Goal: Task Accomplishment & Management: Manage account settings

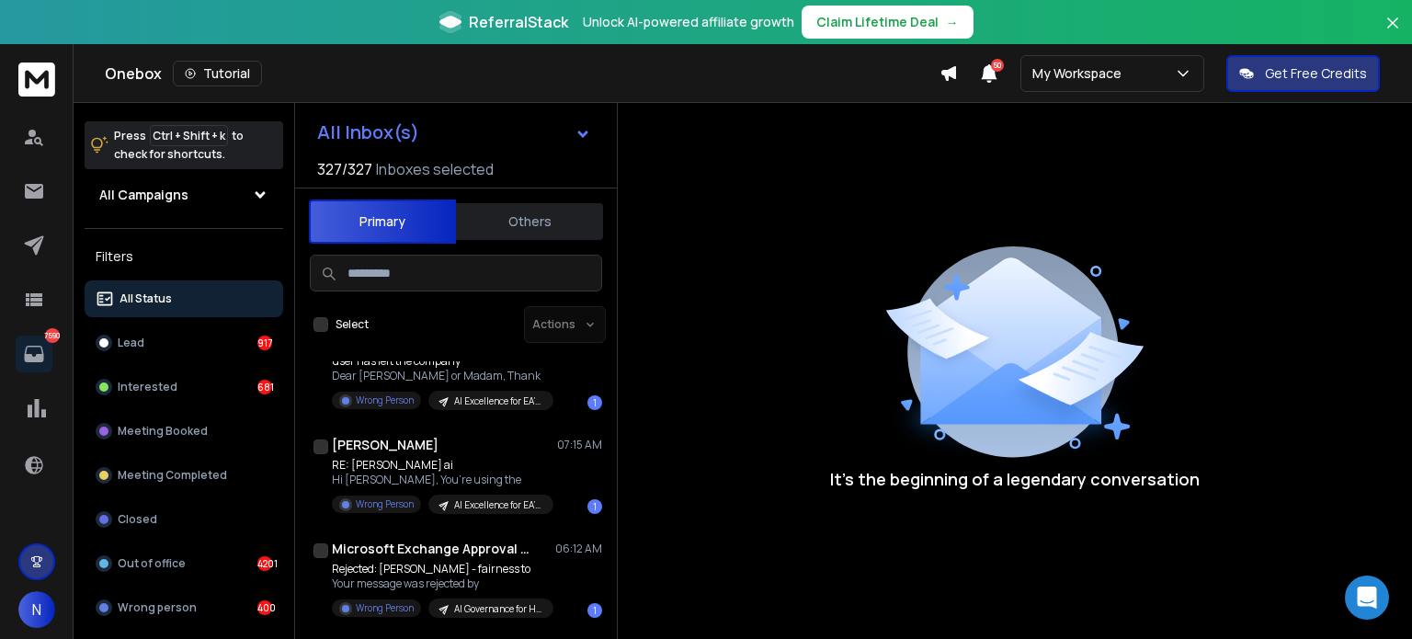
scroll to position [552, 0]
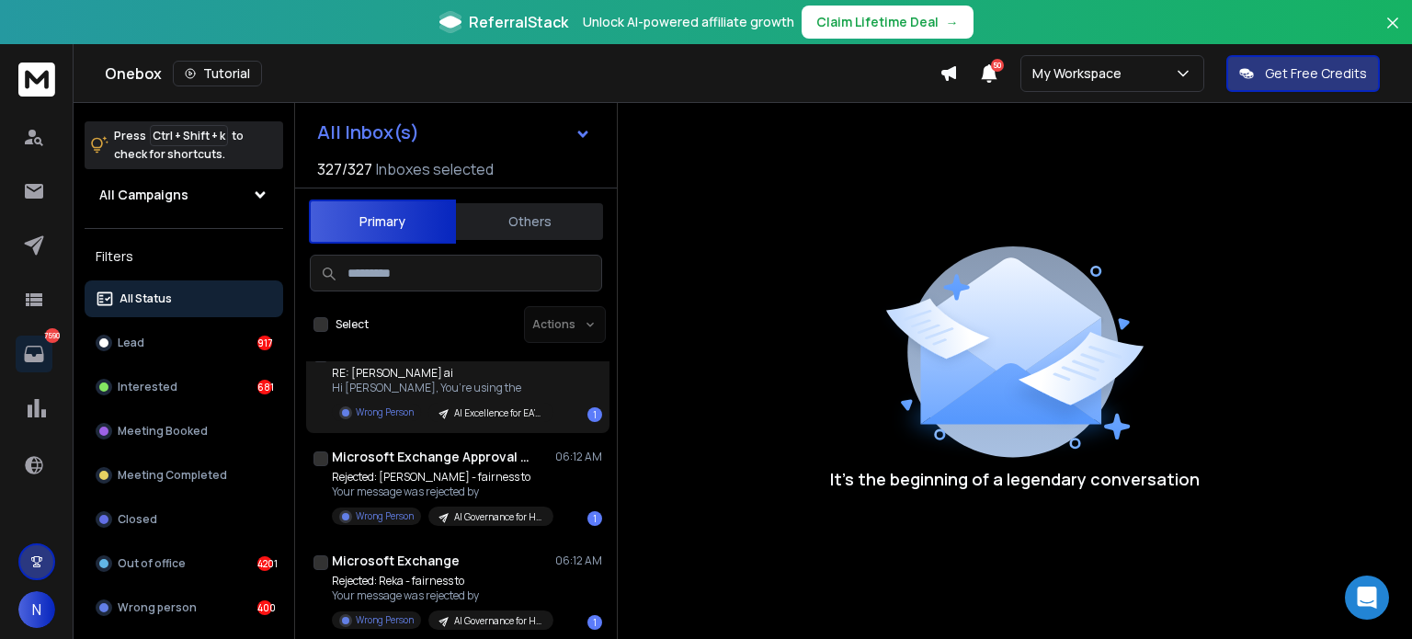
click at [519, 404] on div "AI Excellence for EA's - Keynotive" at bounding box center [490, 412] width 125 height 19
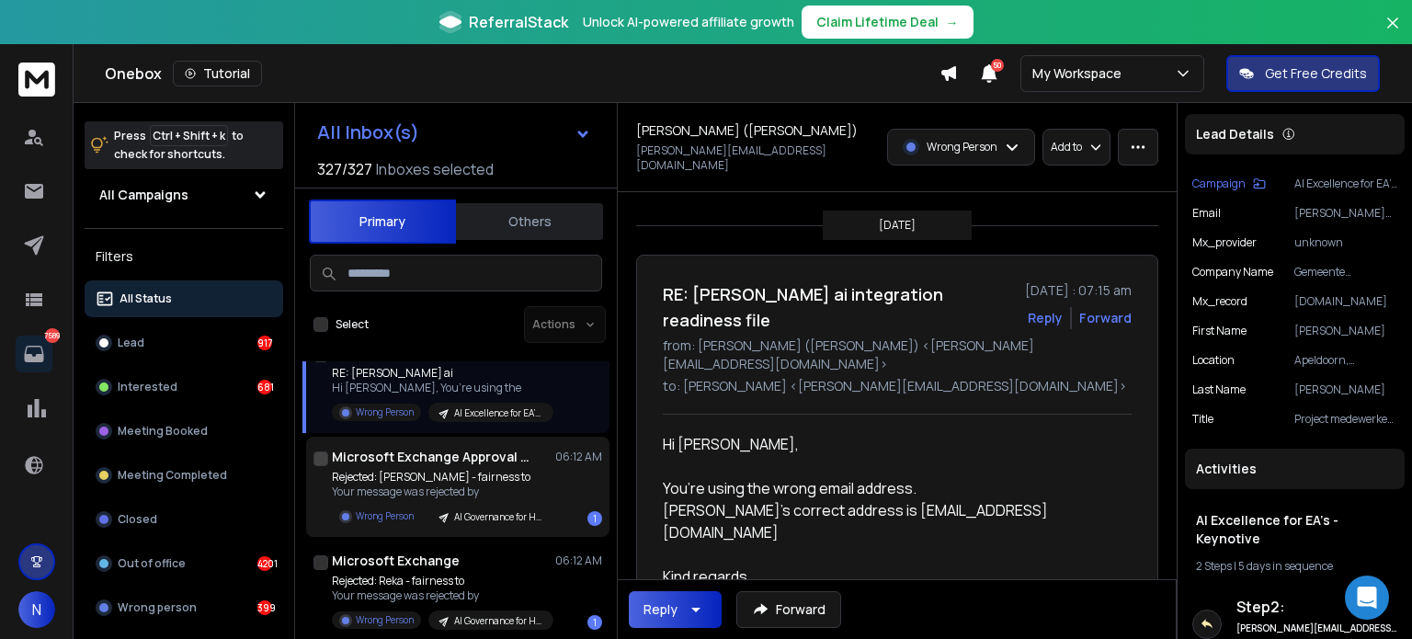
click at [517, 463] on h1 "Microsoft Exchange Approval Assistant" at bounding box center [433, 457] width 202 height 18
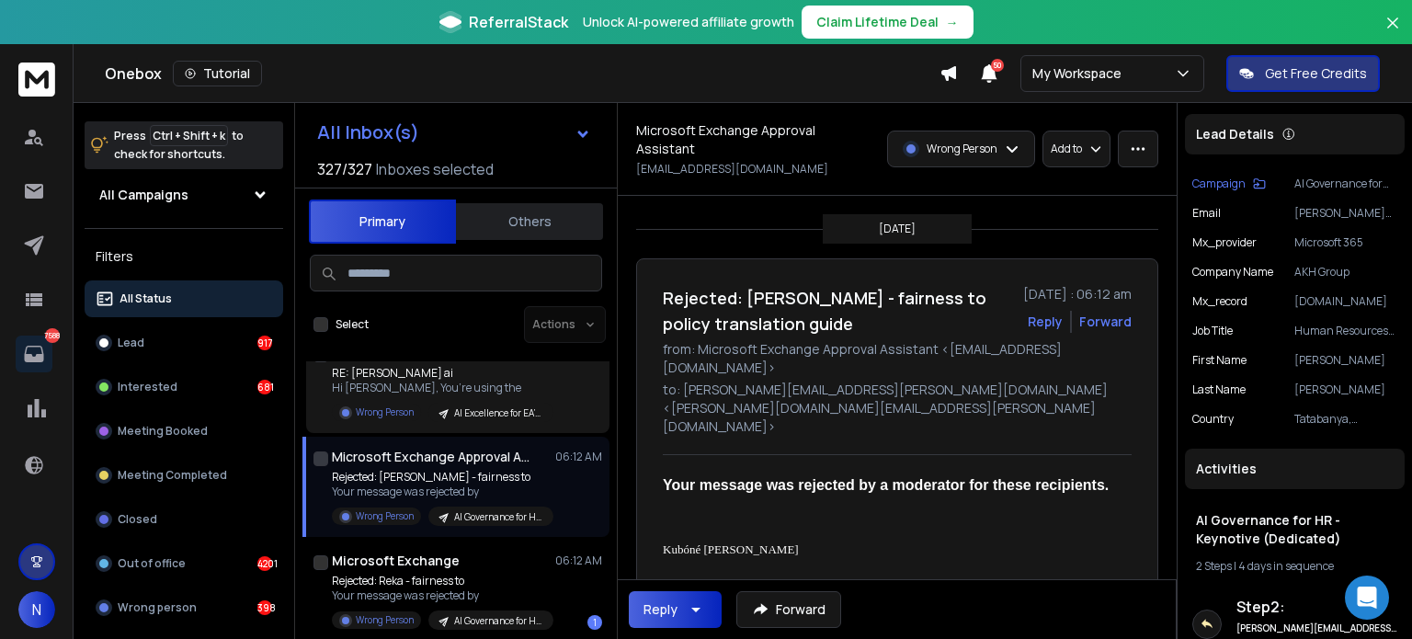
click at [509, 405] on div "AI Excellence for EA's - Keynotive" at bounding box center [490, 412] width 125 height 19
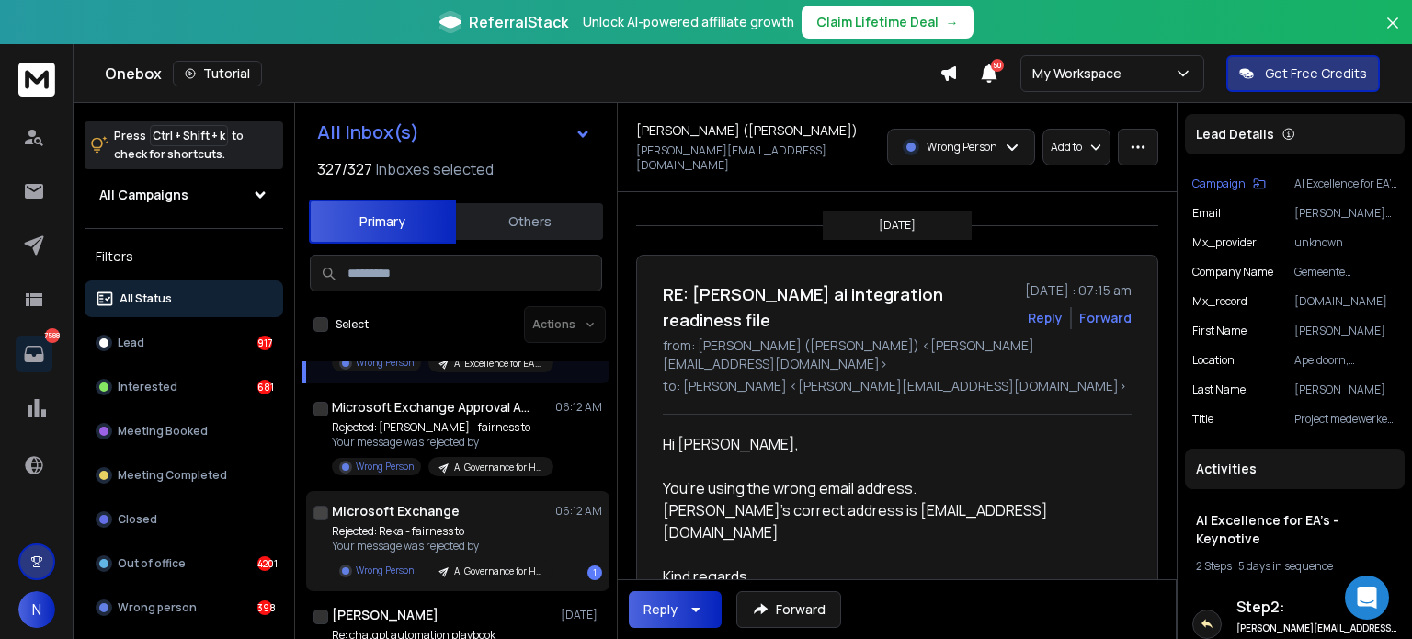
scroll to position [736, 0]
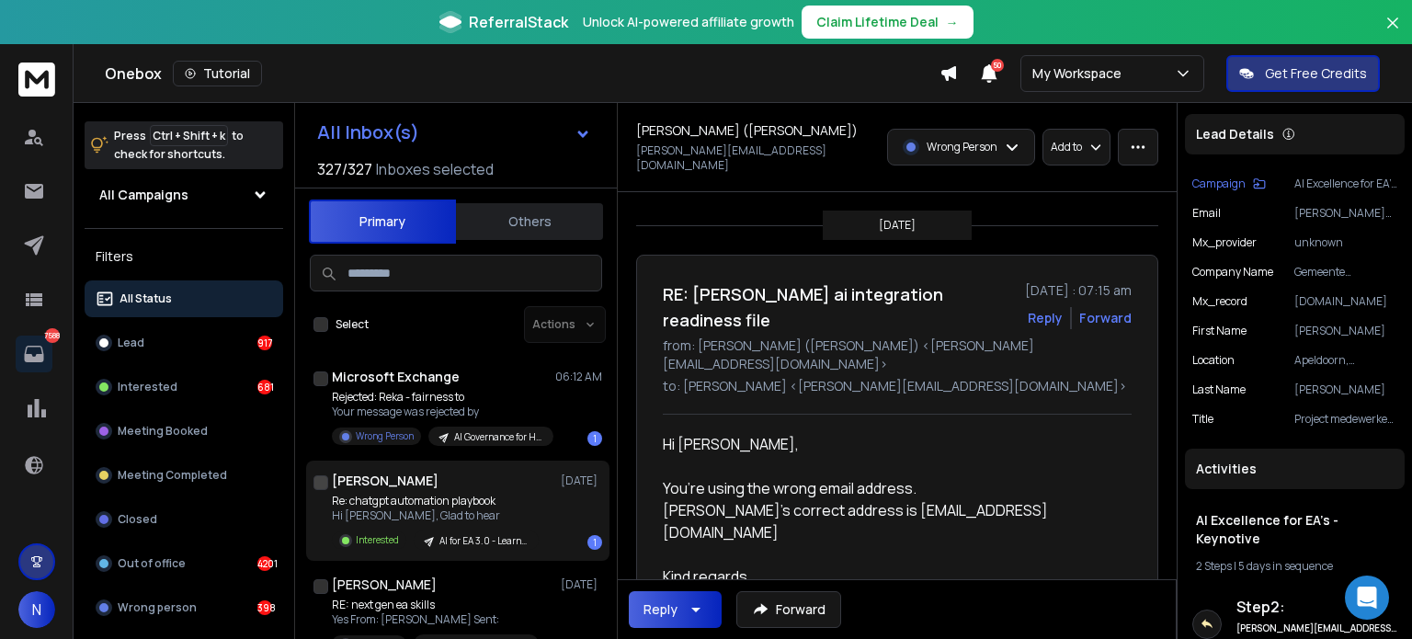
click at [542, 470] on div "[PERSON_NAME] [DATE] Re: chatgpt automation playbook Hi [PERSON_NAME], Glad to …" at bounding box center [457, 511] width 303 height 100
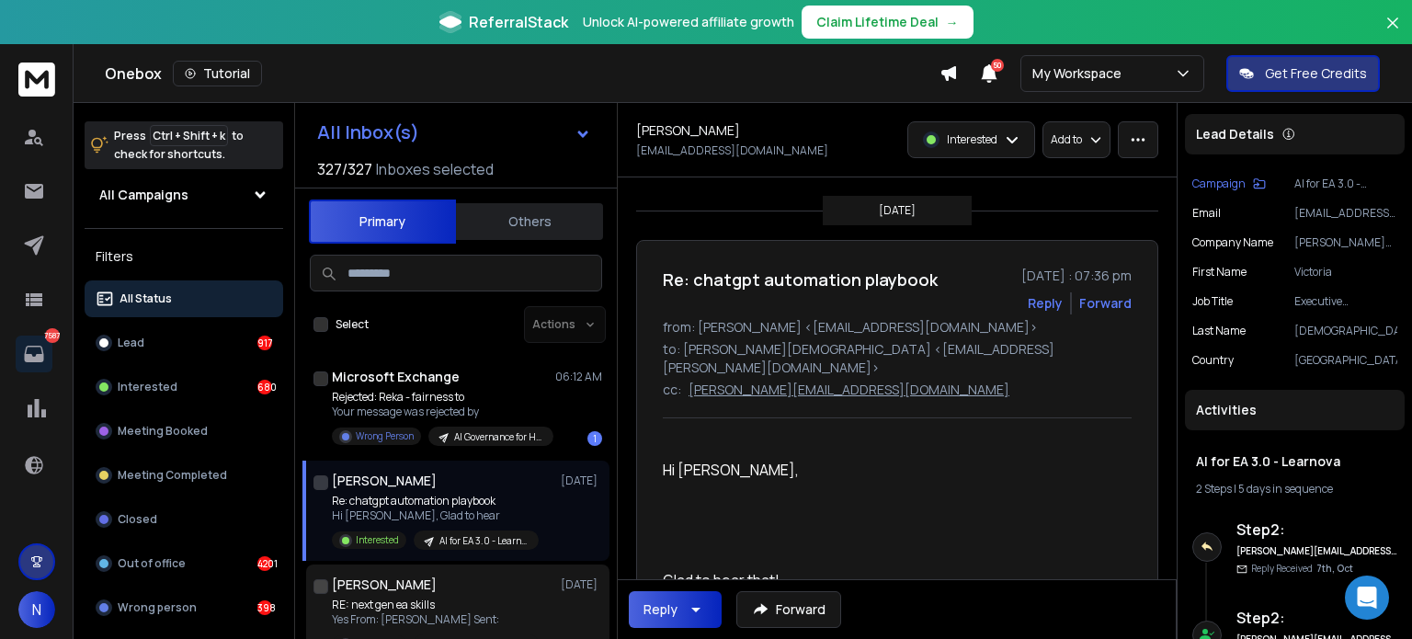
scroll to position [919, 0]
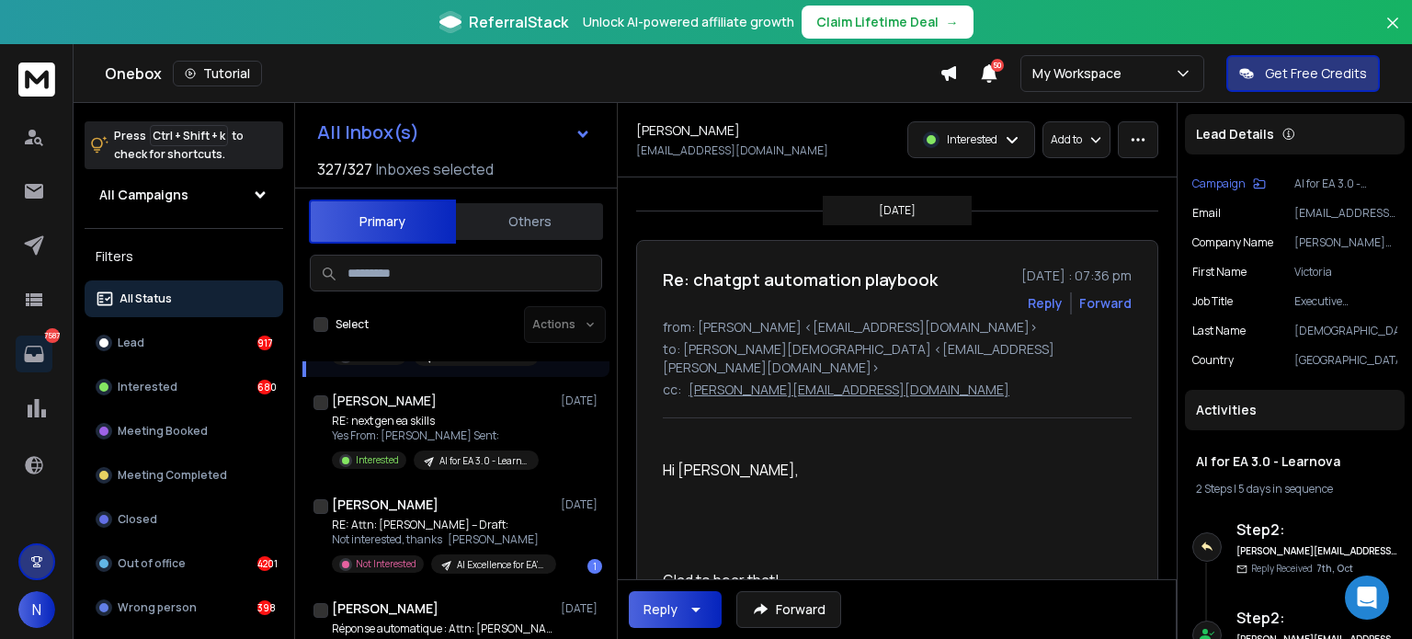
click at [555, 200] on div "All Inbox(s) 327 / 327 Inboxes selected Primary Others Select Actions [PERSON_N…" at bounding box center [456, 422] width 322 height 639
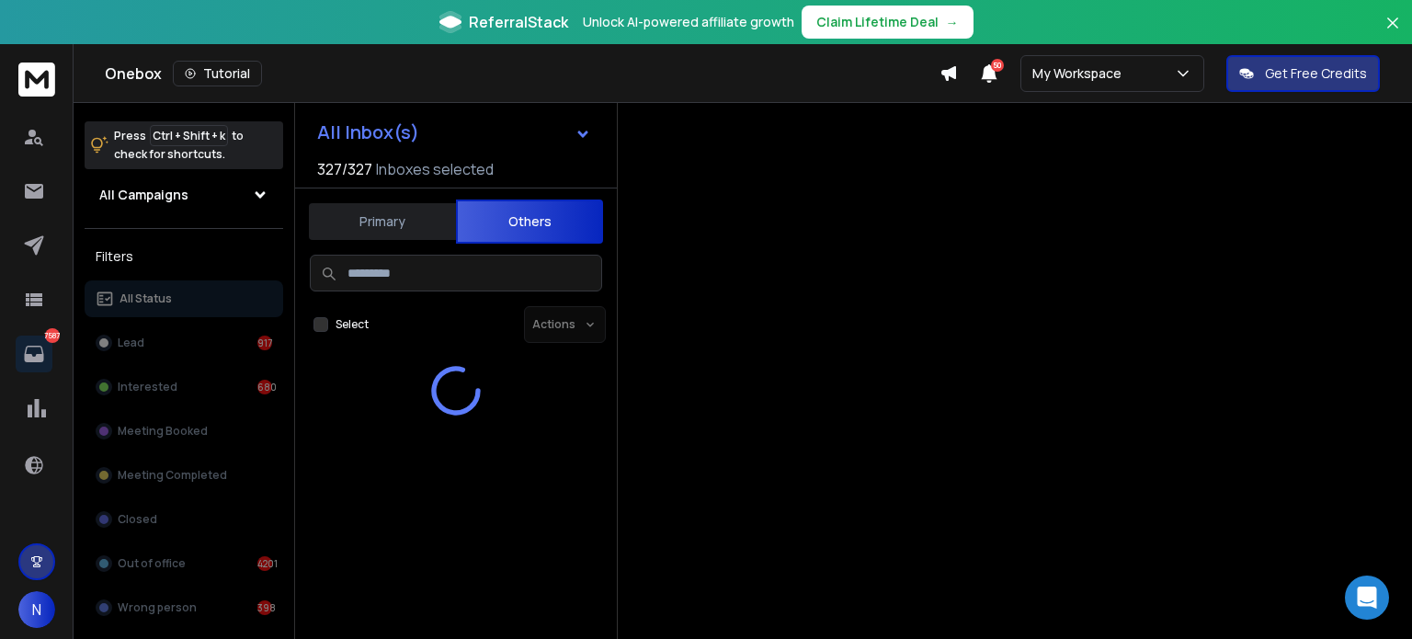
click at [541, 223] on button "Others" at bounding box center [529, 222] width 147 height 44
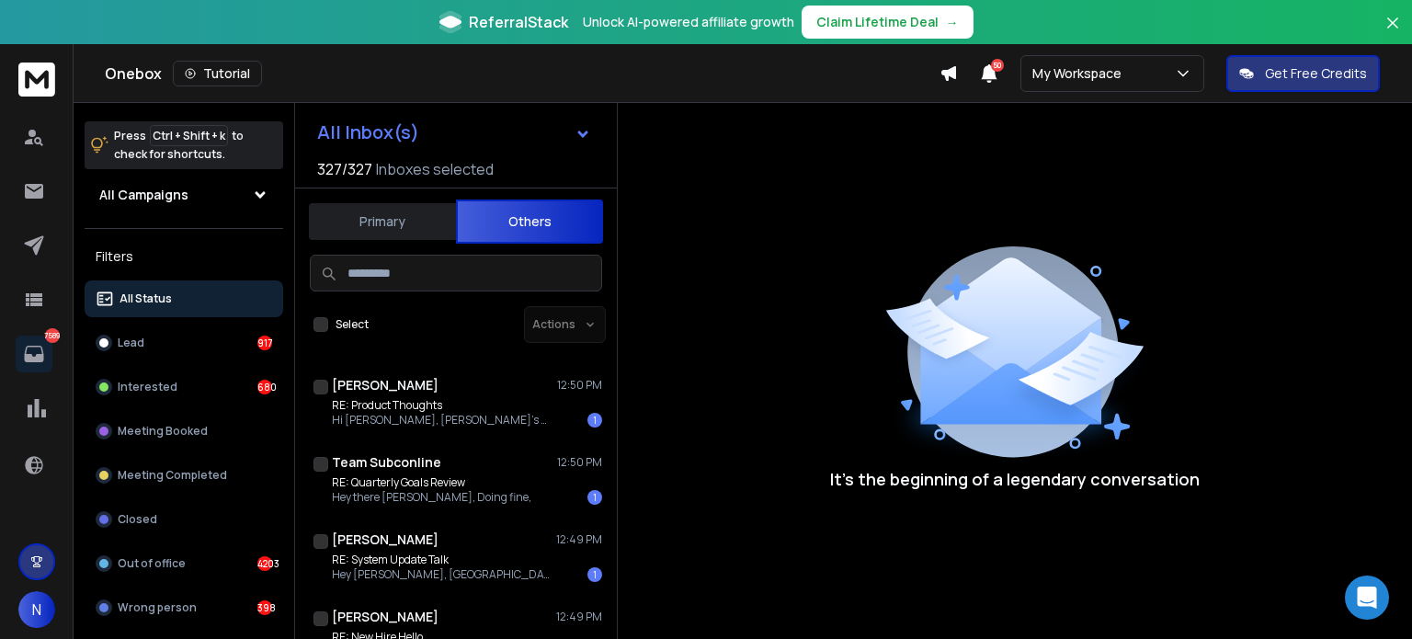
click at [535, 271] on input at bounding box center [456, 273] width 292 height 37
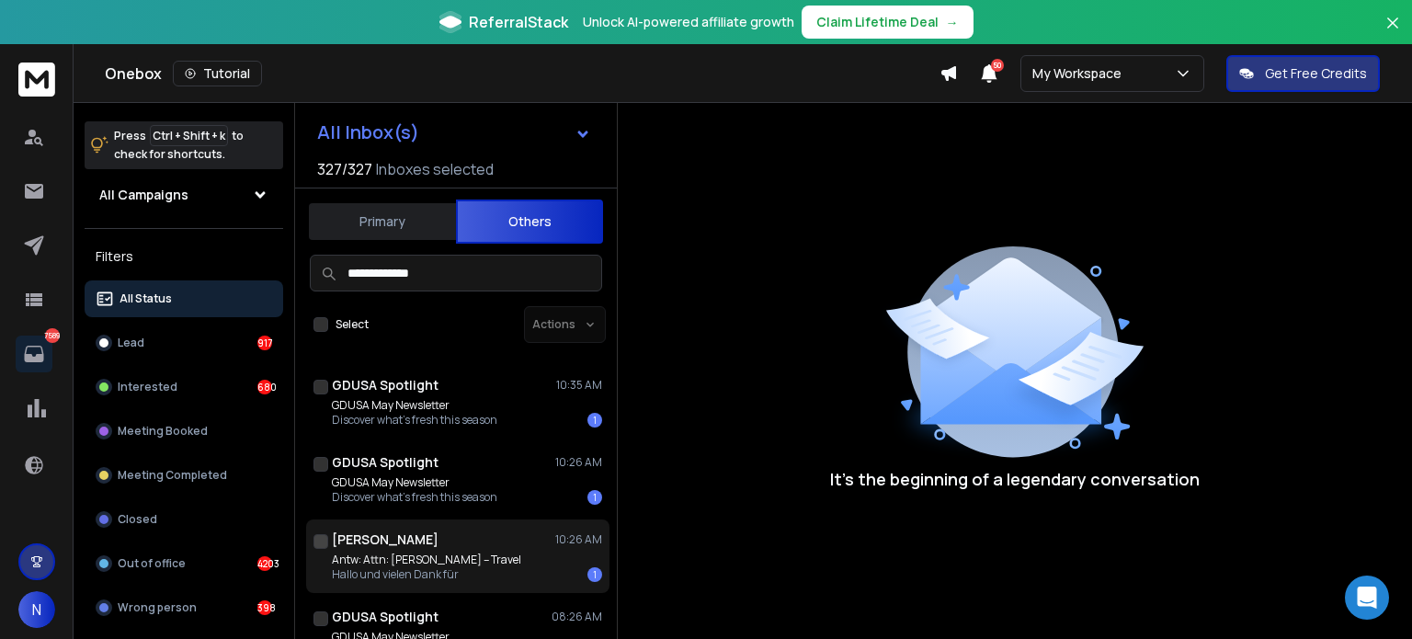
type input "**********"
click at [500, 532] on div "[PERSON_NAME] 10:26 AM" at bounding box center [467, 540] width 270 height 18
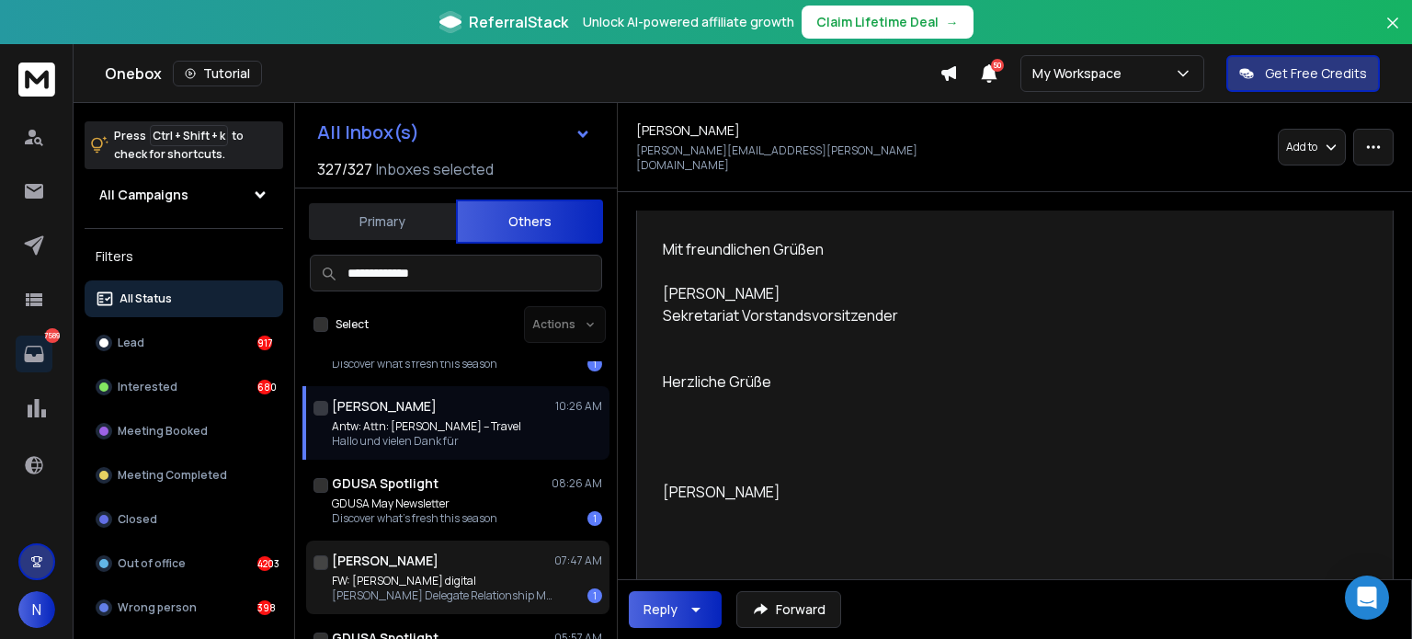
scroll to position [276, 0]
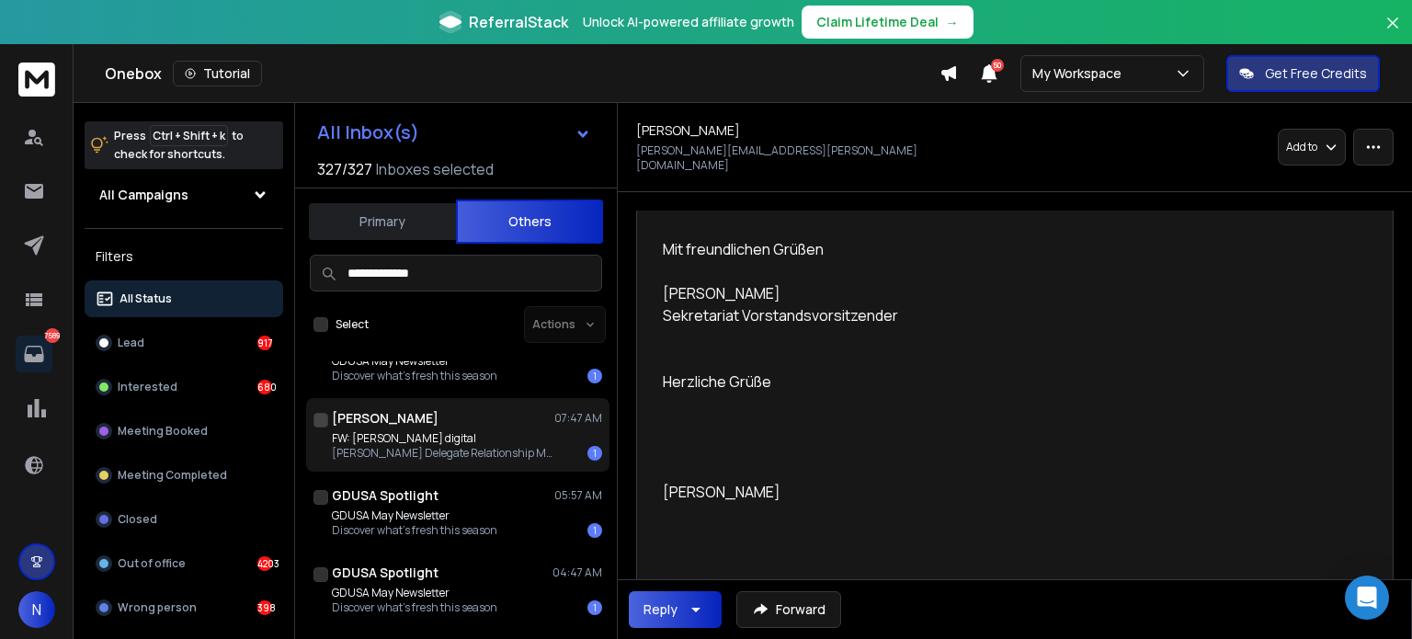
click at [471, 459] on p "[PERSON_NAME] Delegate Relationship Manager | Keynotive P: +44" at bounding box center [442, 453] width 221 height 15
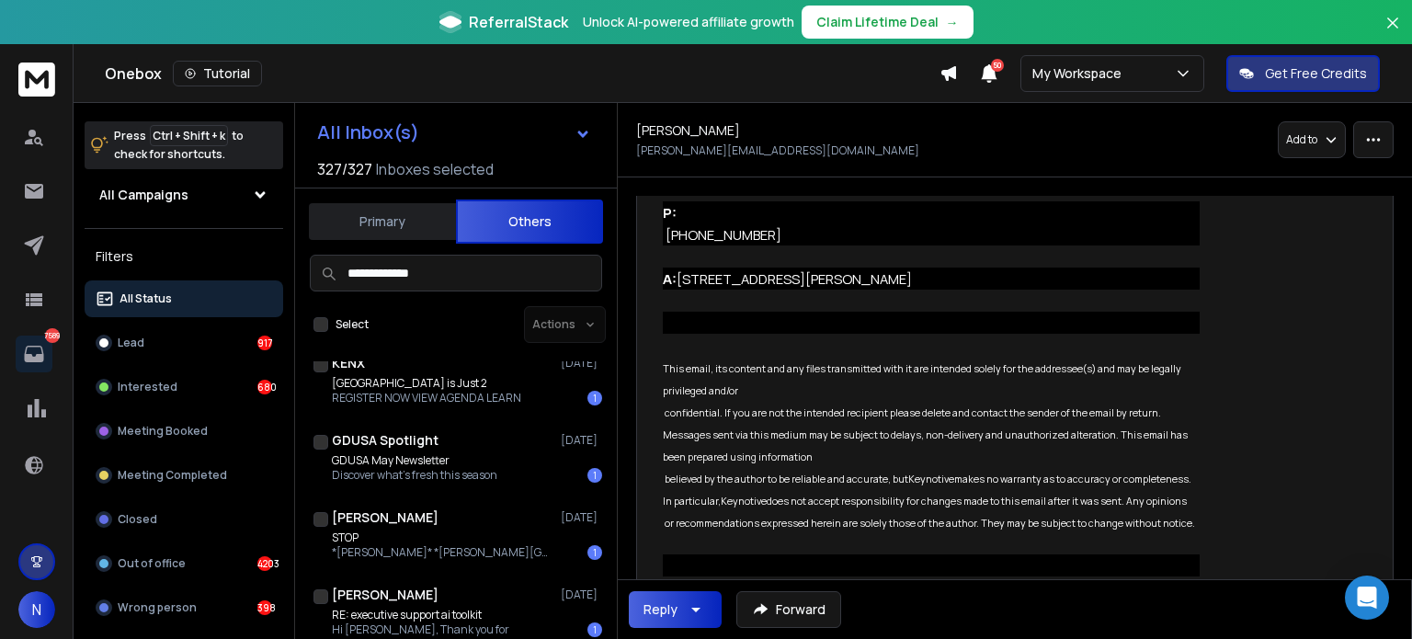
scroll to position [1287, 0]
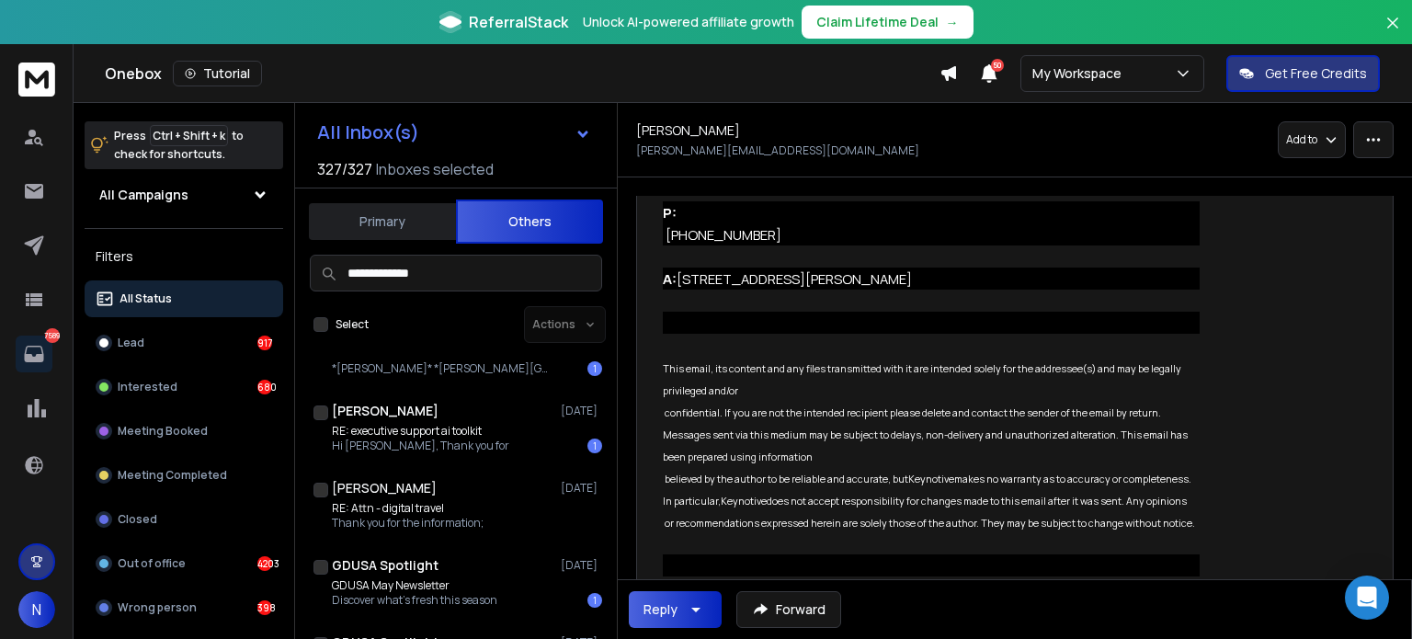
click at [482, 451] on p "Hi [PERSON_NAME], Thank you for" at bounding box center [420, 446] width 177 height 15
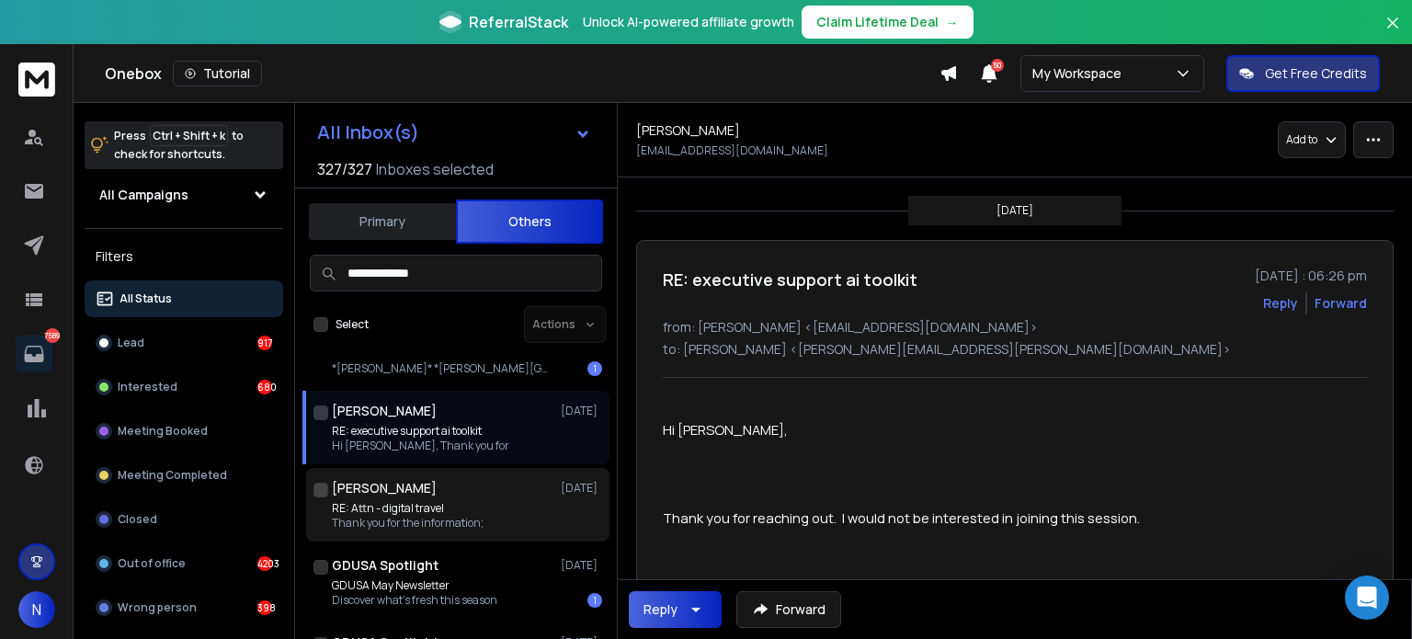
click at [471, 531] on div "[PERSON_NAME] [DATE] RE: Attn - digital travel Thank you for the information;" at bounding box center [457, 505] width 303 height 74
